Goal: Task Accomplishment & Management: Manage account settings

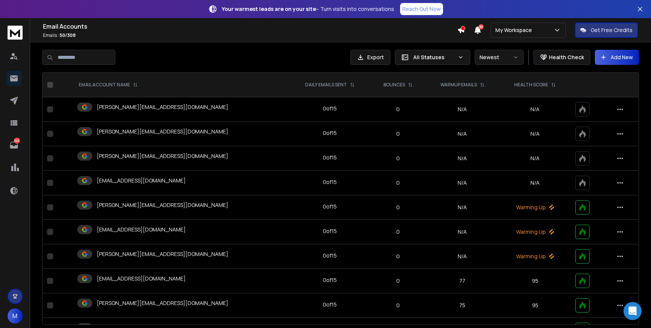
click at [49, 111] on button "button" at bounding box center [50, 109] width 6 height 6
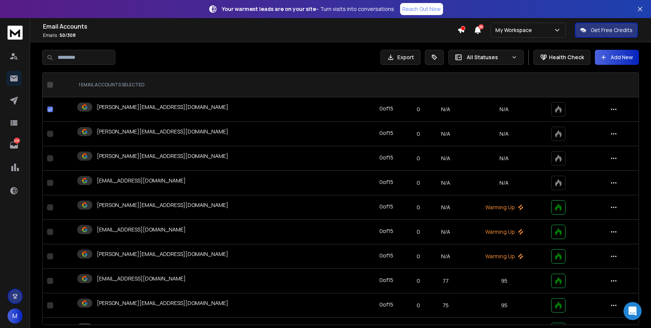
click at [50, 133] on button "button" at bounding box center [50, 134] width 6 height 6
click at [50, 159] on button "button" at bounding box center [50, 158] width 6 height 6
click at [50, 181] on button "button" at bounding box center [50, 183] width 6 height 6
click at [51, 107] on button "button" at bounding box center [50, 109] width 6 height 6
click at [50, 133] on button "button" at bounding box center [50, 134] width 6 height 6
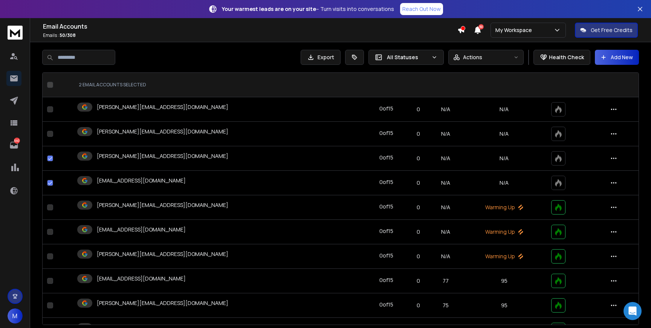
drag, startPoint x: 49, startPoint y: 159, endPoint x: 48, endPoint y: 189, distance: 30.5
click at [49, 159] on button "button" at bounding box center [50, 158] width 6 height 6
click at [50, 180] on button "button" at bounding box center [50, 183] width 6 height 6
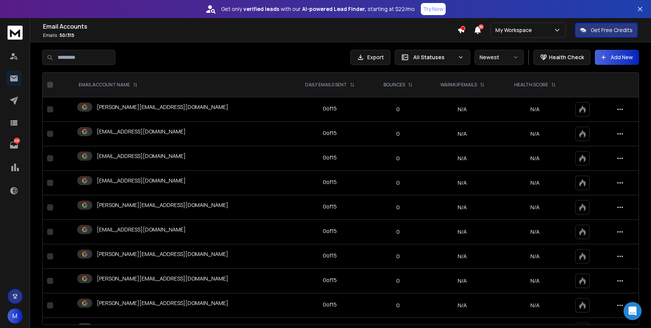
click at [50, 110] on button "button" at bounding box center [50, 109] width 6 height 6
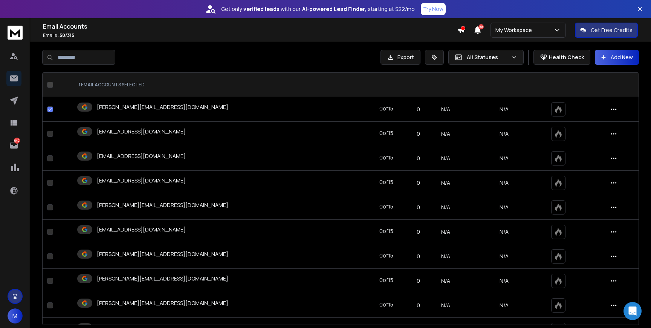
scroll to position [280, 0]
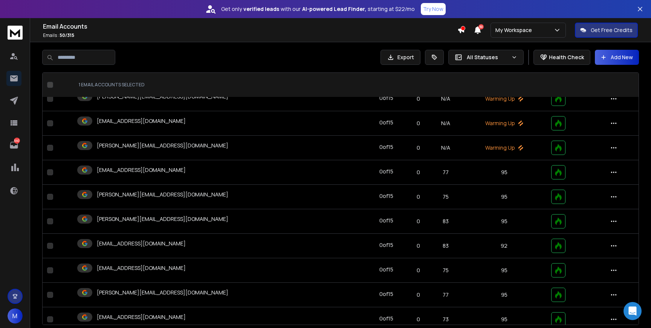
click at [379, 147] on div "0 of 15" at bounding box center [386, 147] width 14 height 8
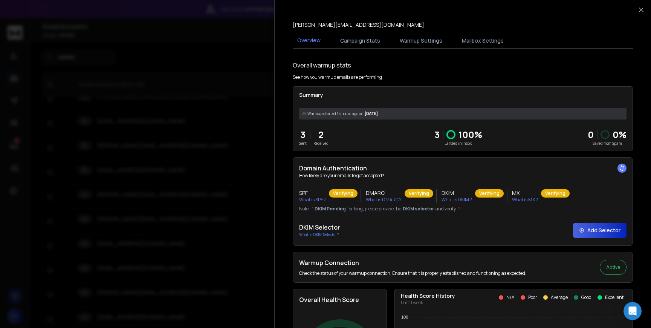
click at [425, 41] on button "Warmup Settings" at bounding box center [421, 40] width 52 height 17
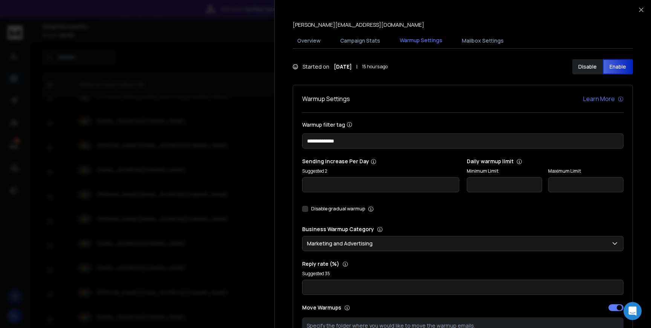
click at [134, 124] on div at bounding box center [325, 164] width 651 height 328
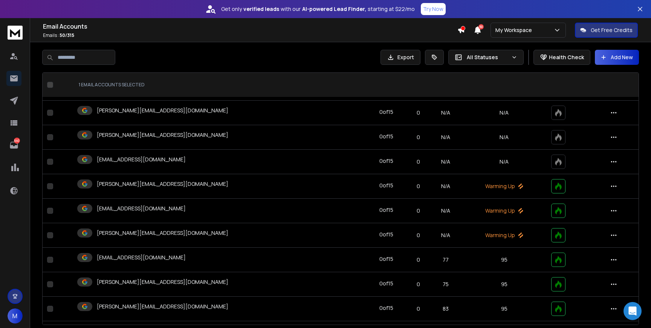
scroll to position [194, 0]
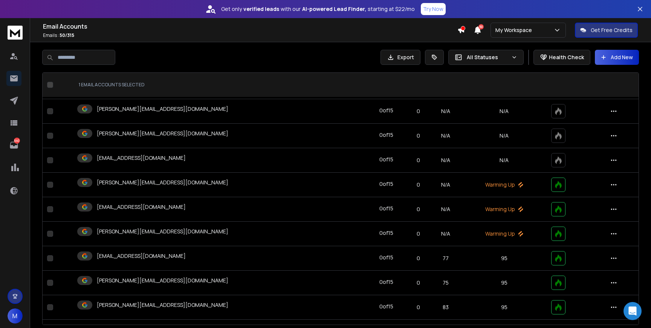
click at [50, 162] on button "button" at bounding box center [50, 160] width 6 height 6
type button "on"
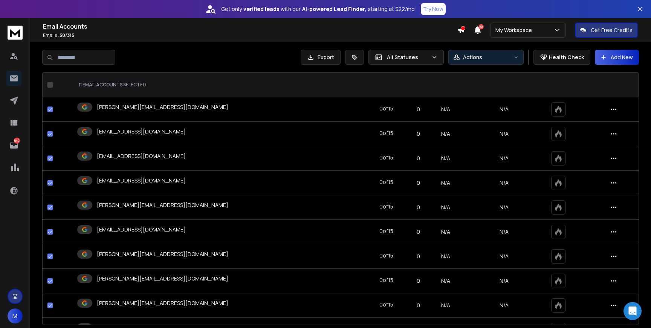
click at [473, 57] on p "Actions" at bounding box center [472, 57] width 19 height 8
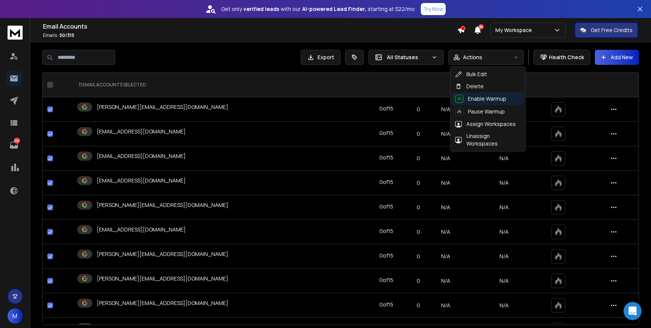
click at [472, 99] on div "Enable Warmup" at bounding box center [480, 99] width 51 height 8
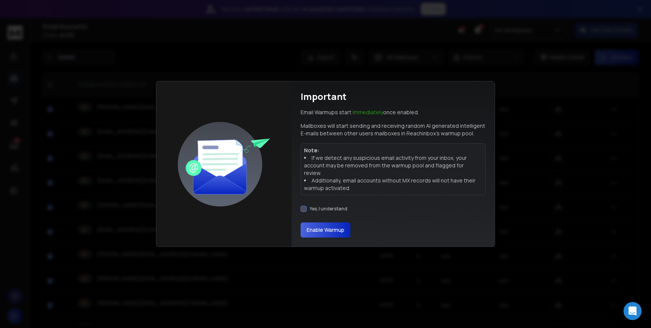
click at [303, 206] on button "Yes, I understand" at bounding box center [303, 209] width 6 height 6
click at [314, 227] on button "Enable Warmup" at bounding box center [325, 229] width 50 height 15
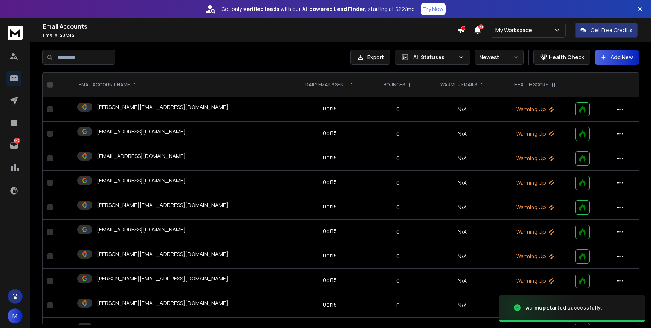
click at [51, 111] on button "button" at bounding box center [50, 109] width 6 height 6
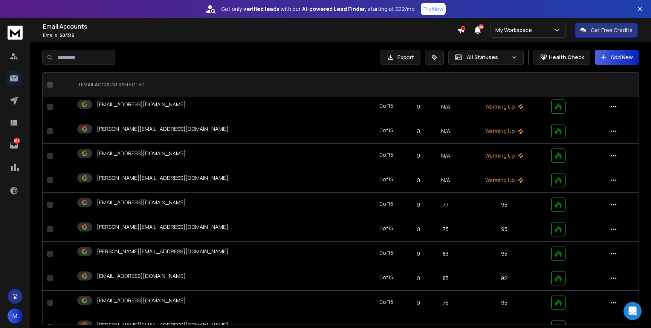
scroll to position [244, 0]
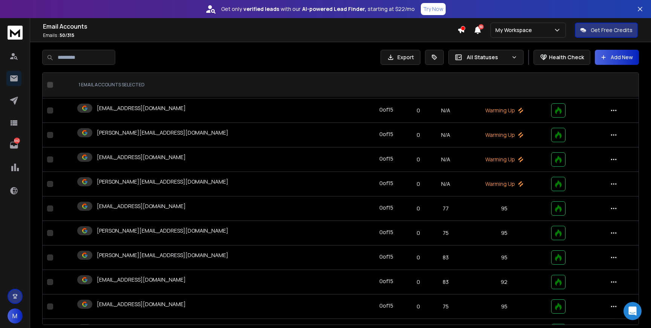
type button "on"
click at [49, 185] on button "button" at bounding box center [50, 184] width 6 height 6
type button "on"
click at [408, 61] on div "All Statuses" at bounding box center [405, 57] width 75 height 15
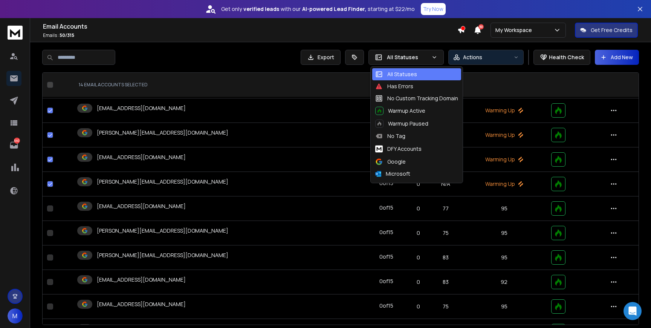
click at [488, 59] on div "Actions" at bounding box center [481, 57] width 57 height 8
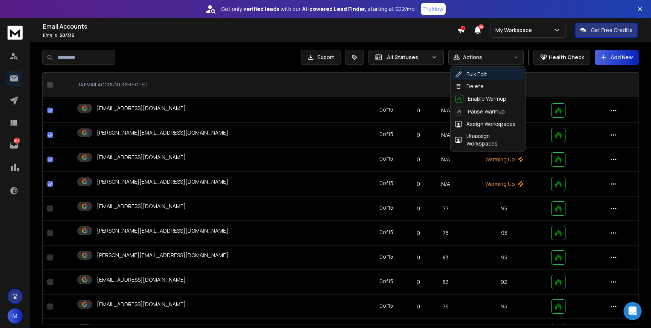
click at [485, 73] on div "Bulk Edit" at bounding box center [471, 74] width 32 height 8
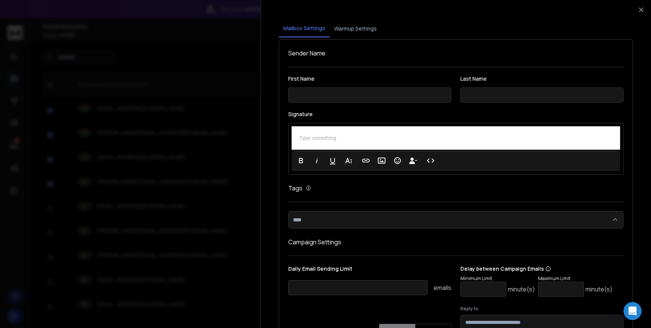
click at [350, 31] on button "Warmup Settings" at bounding box center [355, 28] width 52 height 17
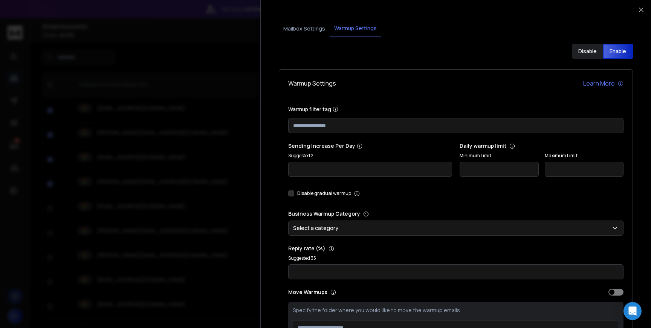
click at [323, 171] on input "number" at bounding box center [370, 169] width 164 height 15
type input "*"
drag, startPoint x: 482, startPoint y: 168, endPoint x: 508, endPoint y: 167, distance: 26.4
click at [482, 168] on input "number" at bounding box center [498, 169] width 79 height 15
type input "*"
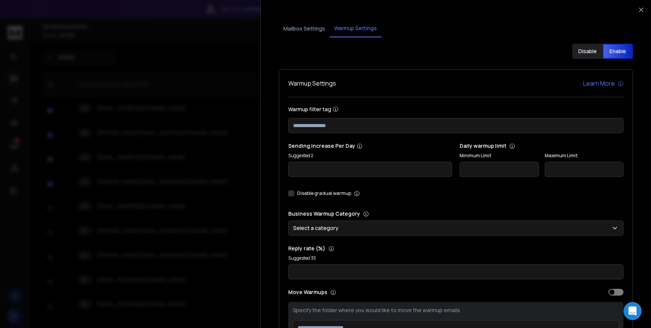
drag, startPoint x: 556, startPoint y: 170, endPoint x: 568, endPoint y: 169, distance: 11.8
click at [557, 170] on input "number" at bounding box center [583, 169] width 79 height 15
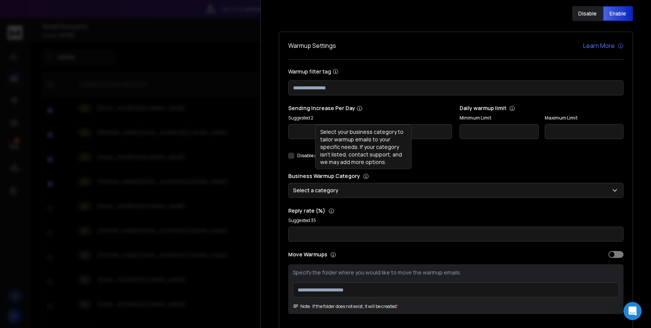
scroll to position [61, 0]
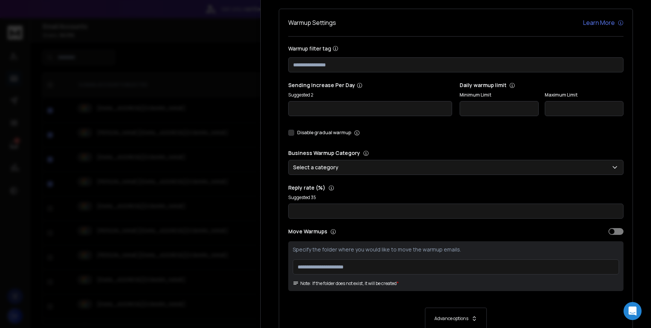
type input "**"
click at [346, 208] on input "number" at bounding box center [455, 210] width 335 height 15
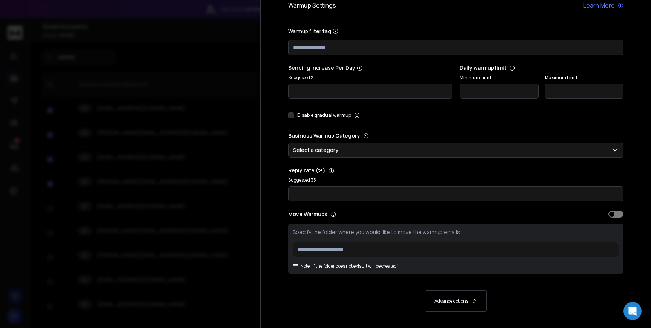
scroll to position [78, 0]
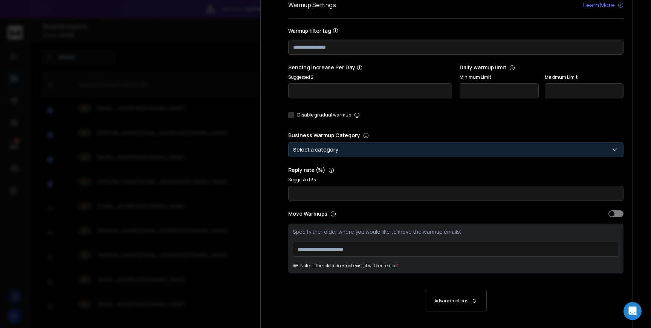
type input "**"
click at [336, 152] on p "Select a category" at bounding box center [317, 150] width 48 height 8
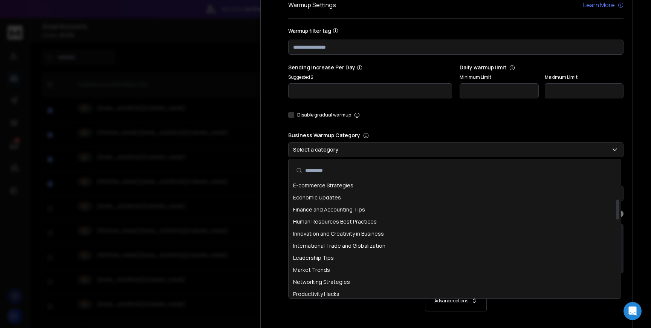
scroll to position [89, 0]
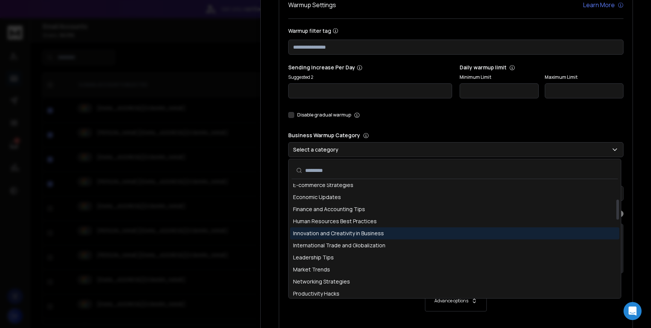
click at [382, 236] on div "Innovation and Creativity in Business" at bounding box center [454, 233] width 329 height 12
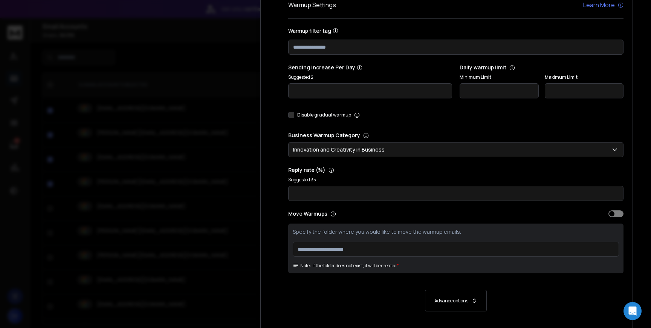
scroll to position [124, 0]
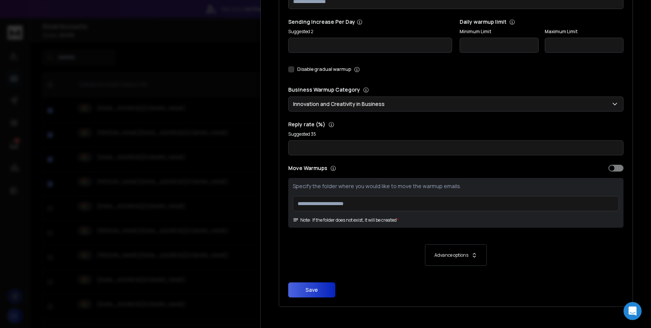
click at [319, 291] on button "Save" at bounding box center [311, 289] width 47 height 15
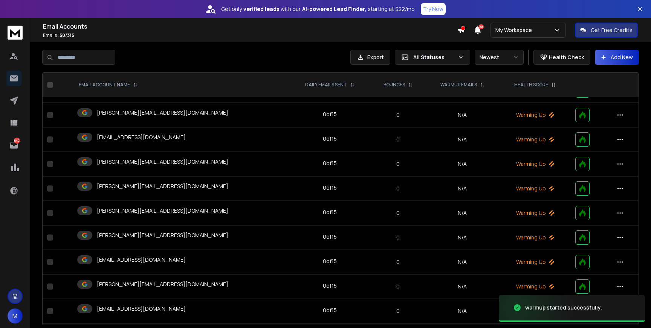
scroll to position [0, 0]
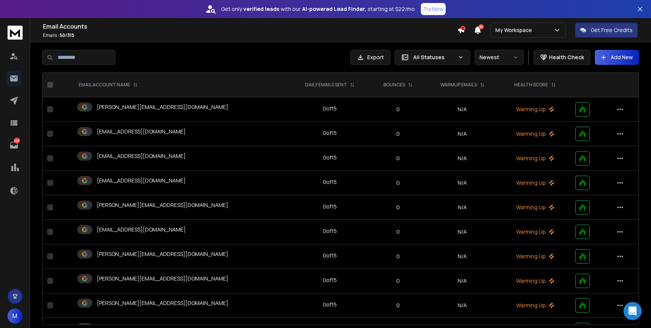
click at [204, 156] on div "[EMAIL_ADDRESS][DOMAIN_NAME]" at bounding box center [180, 155] width 207 height 9
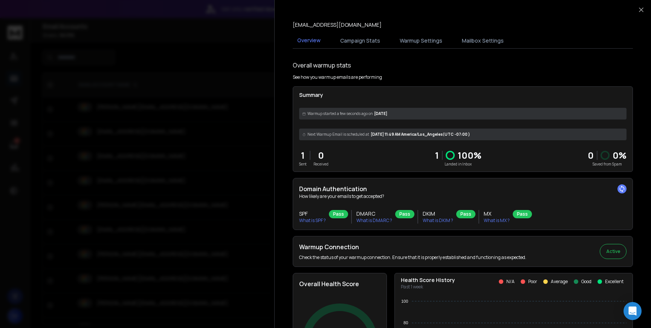
click at [185, 172] on div at bounding box center [325, 164] width 651 height 328
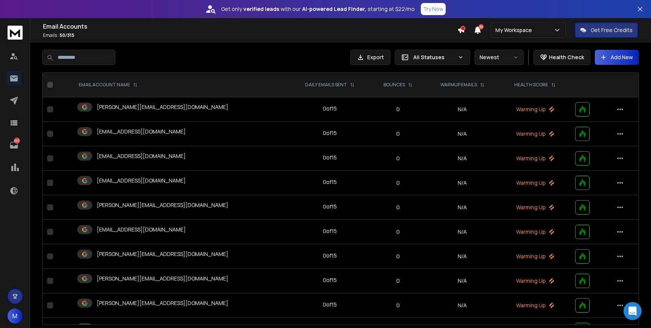
click at [51, 108] on button "on" at bounding box center [50, 109] width 6 height 6
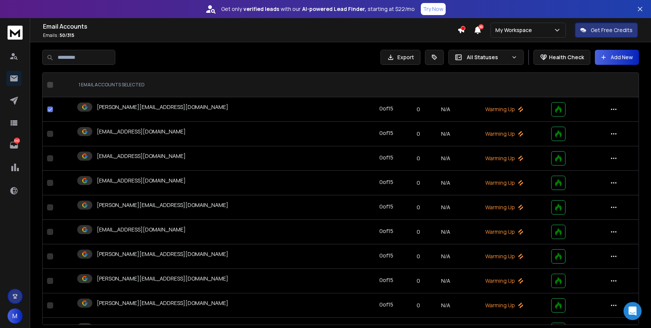
click at [50, 158] on button "button" at bounding box center [50, 158] width 6 height 6
type button "on"
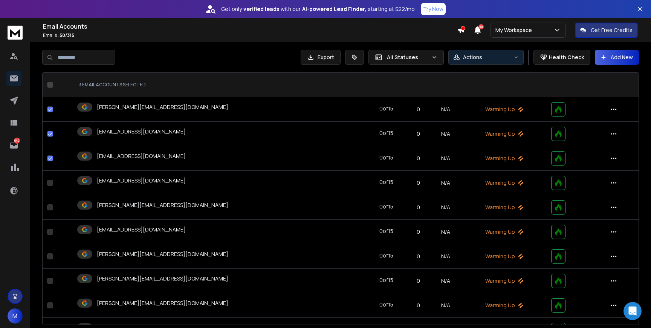
click at [472, 55] on p "Actions" at bounding box center [472, 57] width 19 height 8
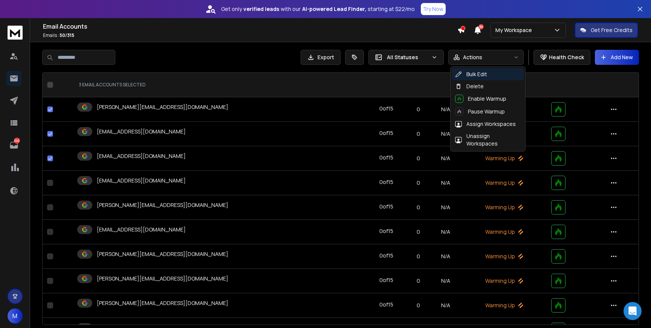
click at [468, 73] on div "Bulk Edit" at bounding box center [471, 74] width 32 height 8
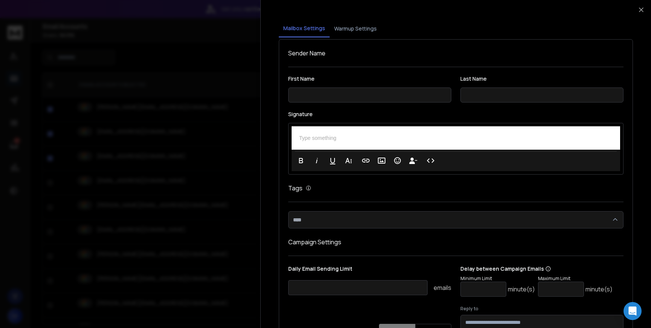
click at [340, 32] on button "Warmup Settings" at bounding box center [355, 28] width 52 height 17
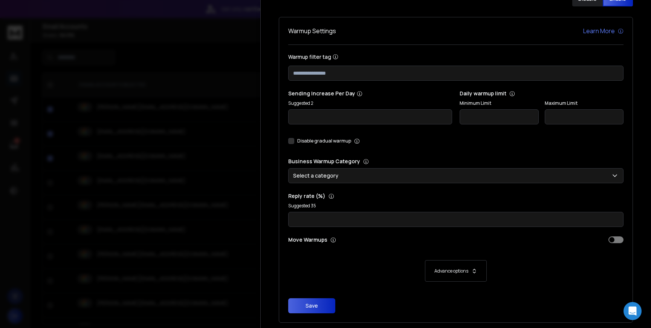
scroll to position [53, 0]
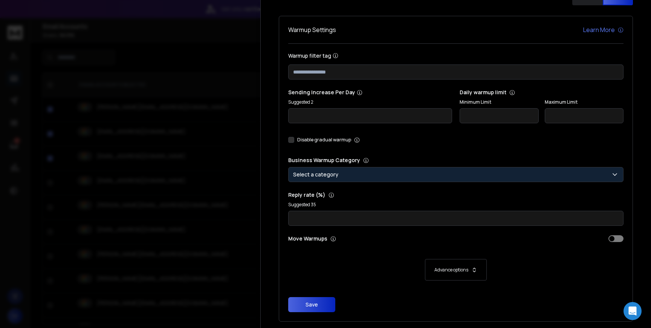
click at [379, 169] on button "Select a category" at bounding box center [455, 174] width 335 height 15
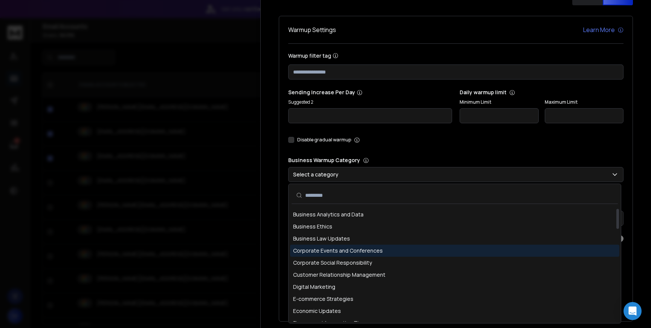
click at [408, 246] on div "Corporate Events and Conferences" at bounding box center [454, 250] width 329 height 12
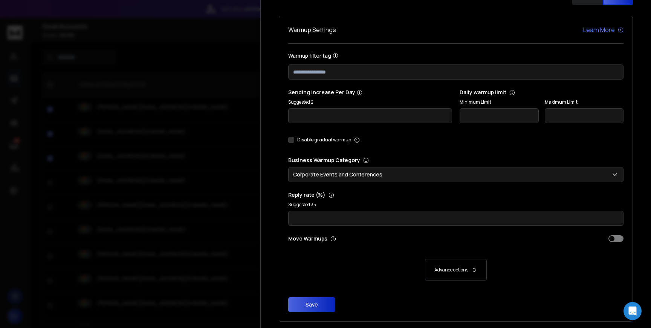
drag, startPoint x: 324, startPoint y: 306, endPoint x: 272, endPoint y: 259, distance: 70.4
click at [324, 306] on button "Save" at bounding box center [311, 304] width 47 height 15
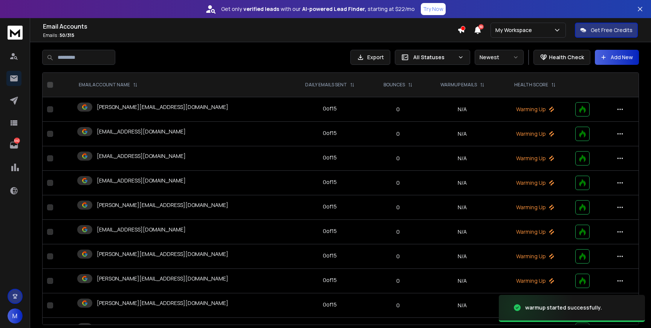
click at [50, 209] on button "button" at bounding box center [50, 207] width 6 height 6
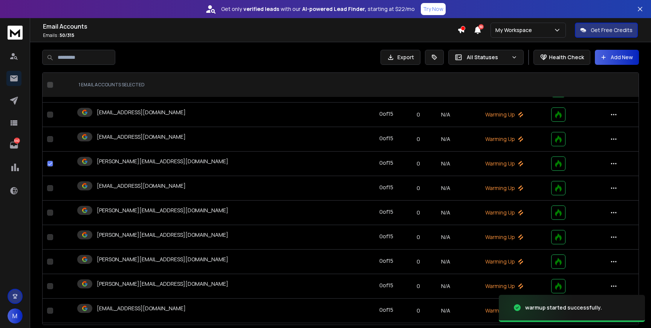
scroll to position [45, 0]
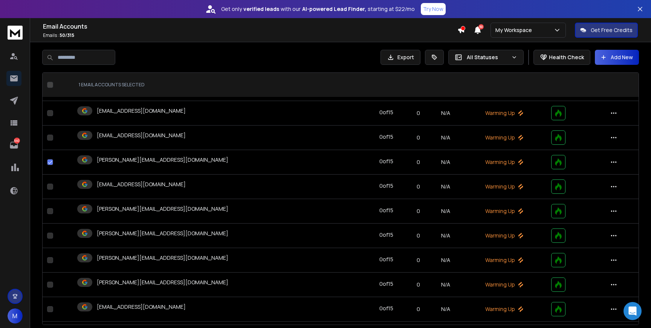
type button "on"
click at [50, 210] on button "button" at bounding box center [50, 211] width 6 height 6
type button "on"
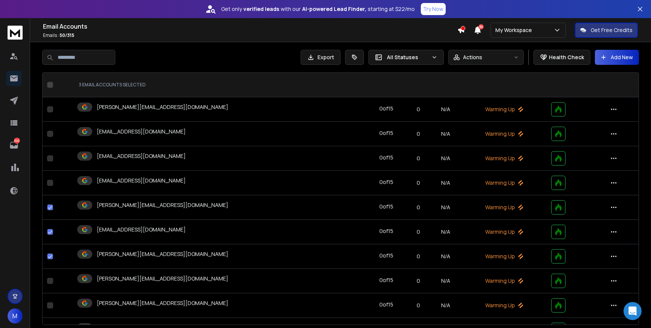
click at [402, 53] on p "All Statuses" at bounding box center [407, 57] width 41 height 8
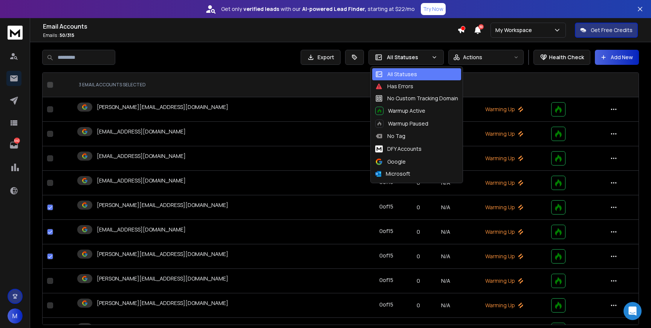
click at [505, 67] on div "Export All Statuses Actions Health Check Add New 3 EMAIL ACCOUNTS SELECTED on […" at bounding box center [340, 187] width 596 height 275
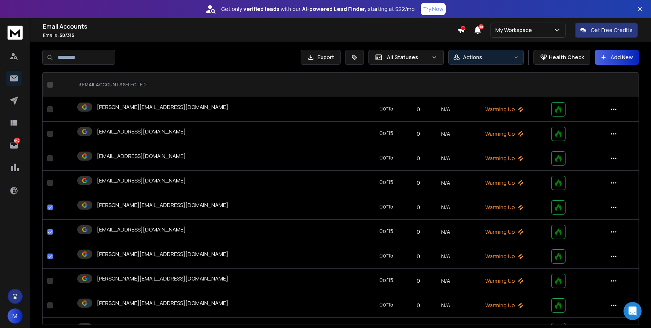
click at [501, 61] on div "Actions" at bounding box center [481, 57] width 57 height 8
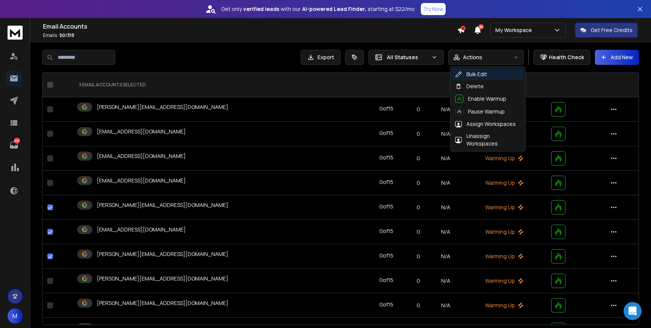
click at [491, 74] on div "Bulk Edit" at bounding box center [488, 74] width 72 height 12
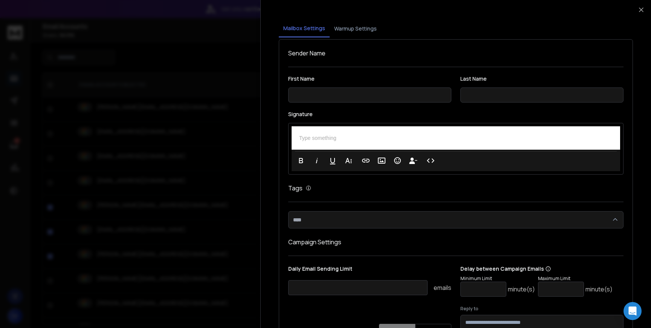
click at [359, 32] on button "Warmup Settings" at bounding box center [355, 28] width 52 height 17
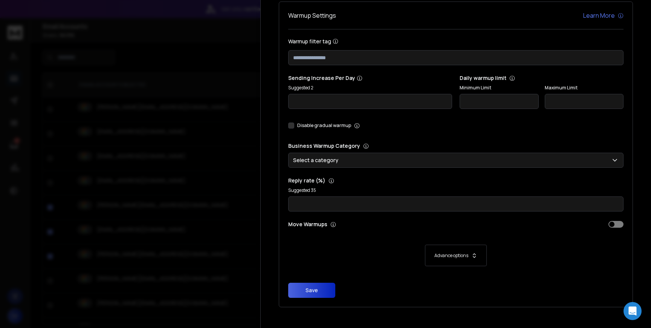
scroll to position [68, 0]
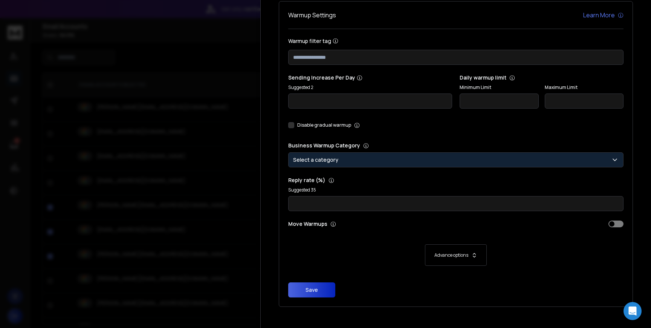
click at [374, 160] on div "Select a category" at bounding box center [455, 160] width 325 height 8
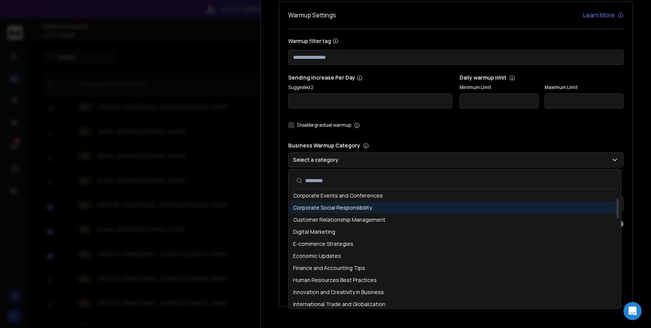
scroll to position [41, 0]
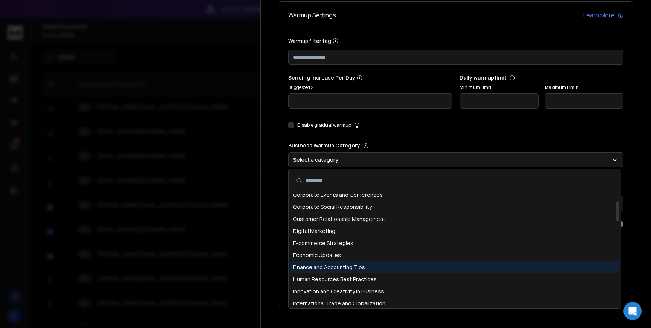
click at [391, 263] on div "Finance and Accounting Tips" at bounding box center [454, 267] width 329 height 12
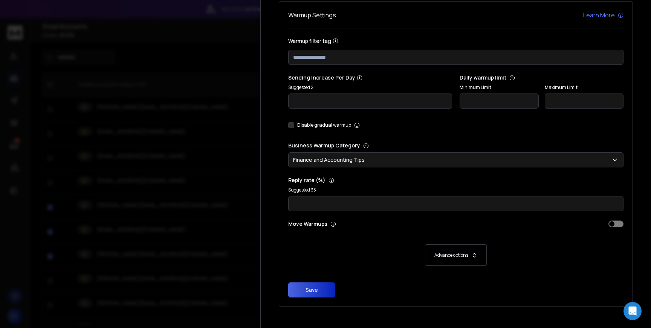
click at [309, 290] on button "Save" at bounding box center [311, 289] width 47 height 15
click at [213, 169] on div at bounding box center [325, 164] width 651 height 328
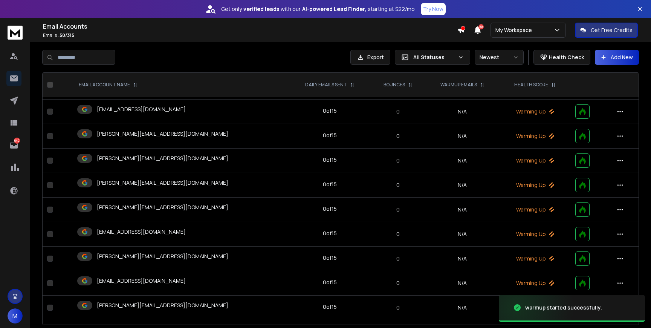
scroll to position [124, 0]
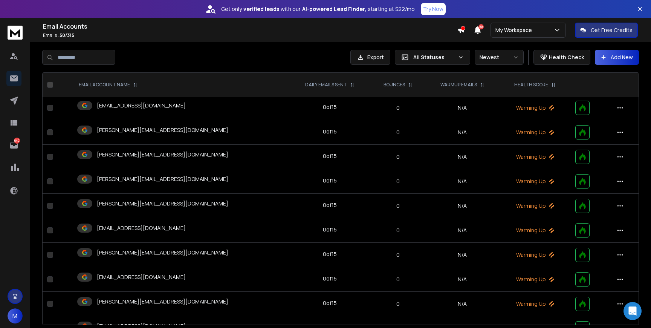
click at [49, 204] on button "button" at bounding box center [50, 206] width 6 height 6
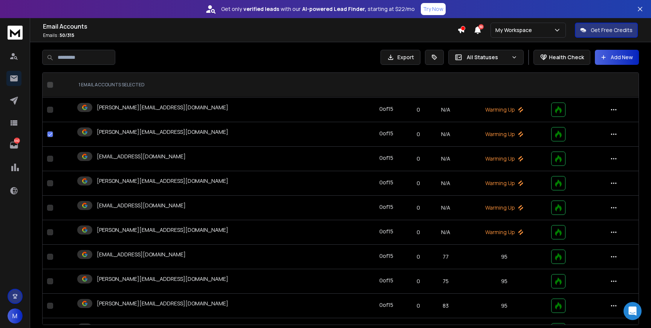
scroll to position [200, 0]
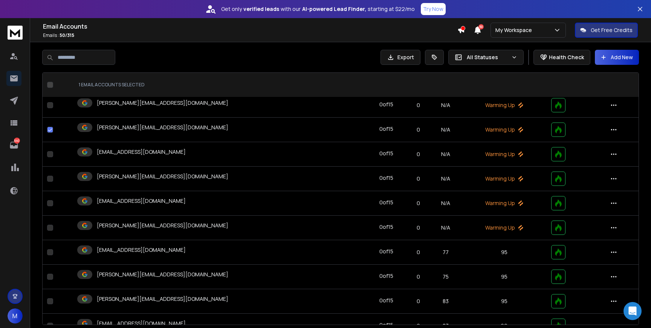
type button "on"
click at [50, 204] on button "button" at bounding box center [50, 203] width 6 height 6
type button "on"
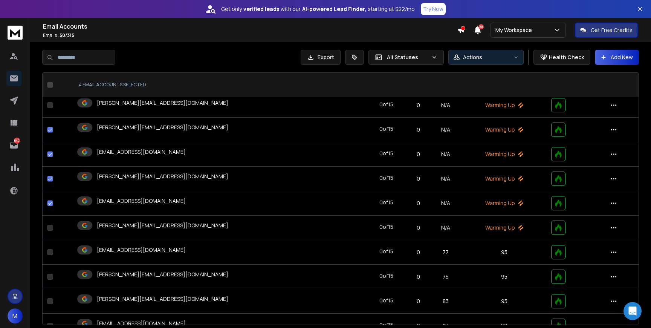
click at [478, 59] on p "Actions" at bounding box center [472, 57] width 19 height 8
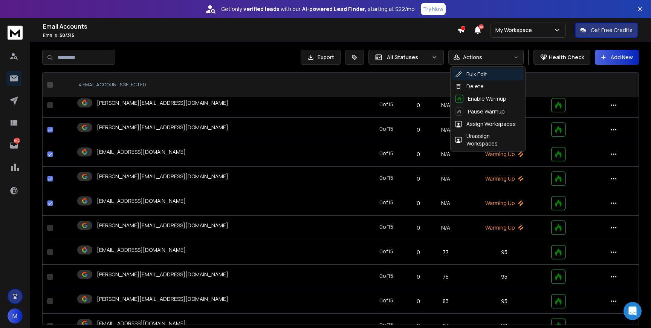
click at [473, 72] on div "Bulk Edit" at bounding box center [471, 74] width 32 height 8
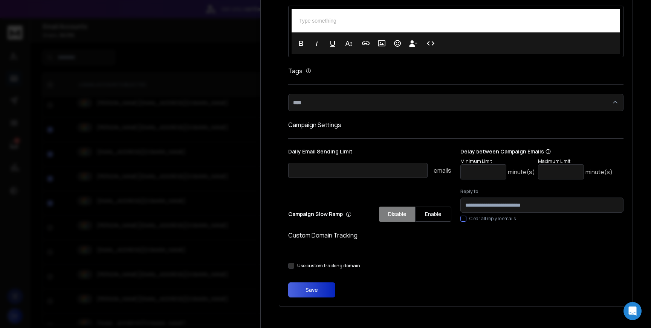
scroll to position [0, 0]
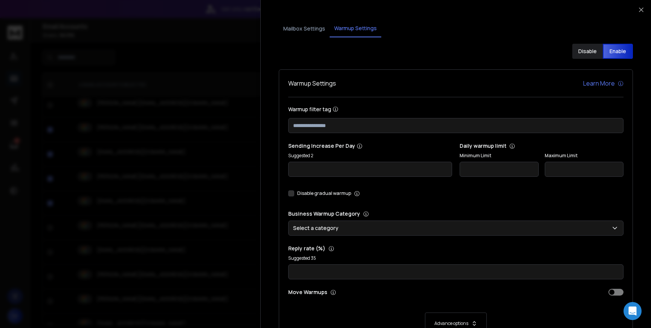
click at [349, 27] on button "Warmup Settings" at bounding box center [355, 28] width 52 height 17
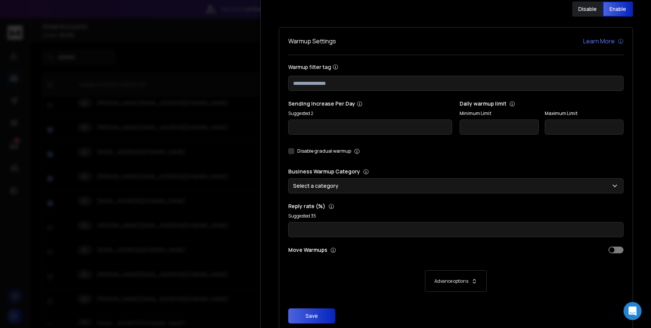
scroll to position [58, 0]
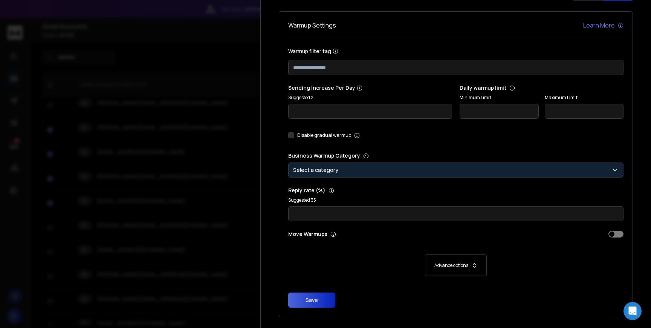
click at [369, 168] on div "Select a category" at bounding box center [455, 170] width 325 height 8
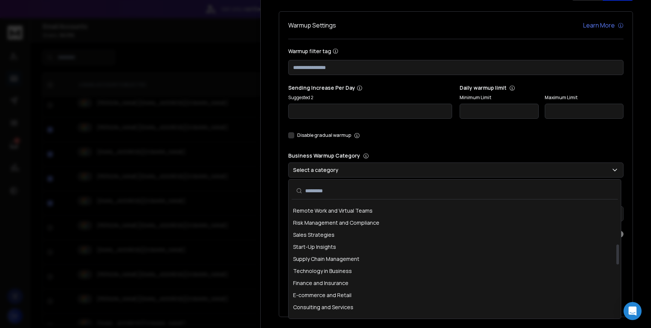
scroll to position [229, 0]
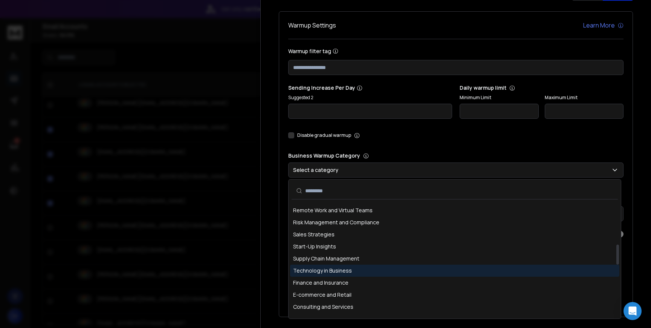
click at [363, 270] on div "Technology in Business" at bounding box center [454, 270] width 329 height 12
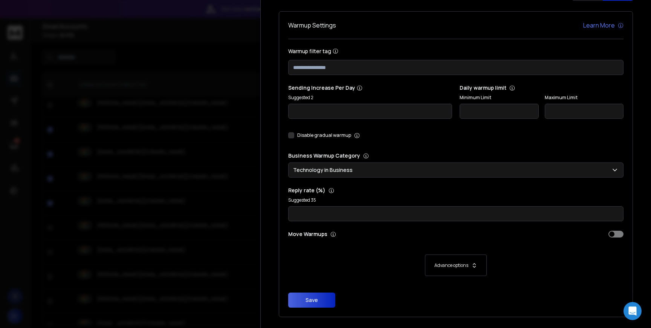
click at [312, 293] on button "Save" at bounding box center [311, 299] width 47 height 15
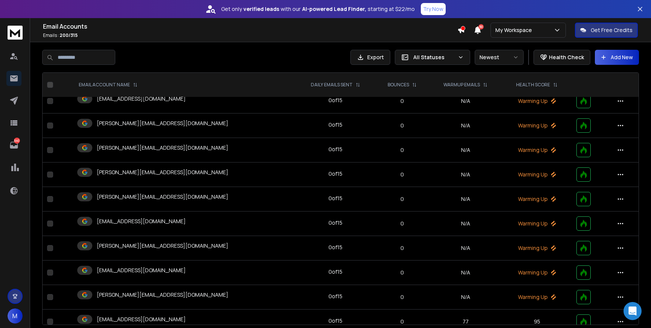
scroll to position [0, 0]
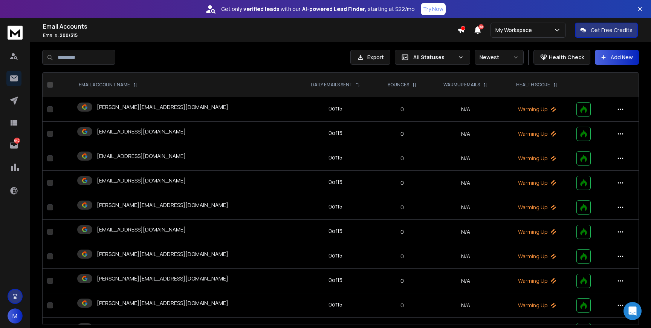
click at [557, 87] on div "HEALTH SCORE" at bounding box center [537, 85] width 58 height 6
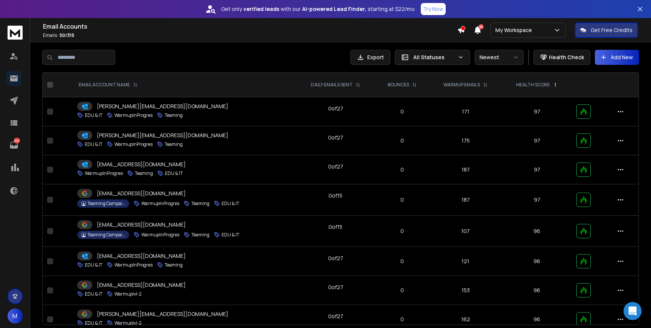
click at [297, 43] on div "Export All Statuses Newest Health Check Add New EMAIL ACCOUNT NAME DAILY EMAILS…" at bounding box center [340, 187] width 621 height 290
click at [553, 84] on icon at bounding box center [555, 84] width 5 height 5
